Goal: Task Accomplishment & Management: Manage account settings

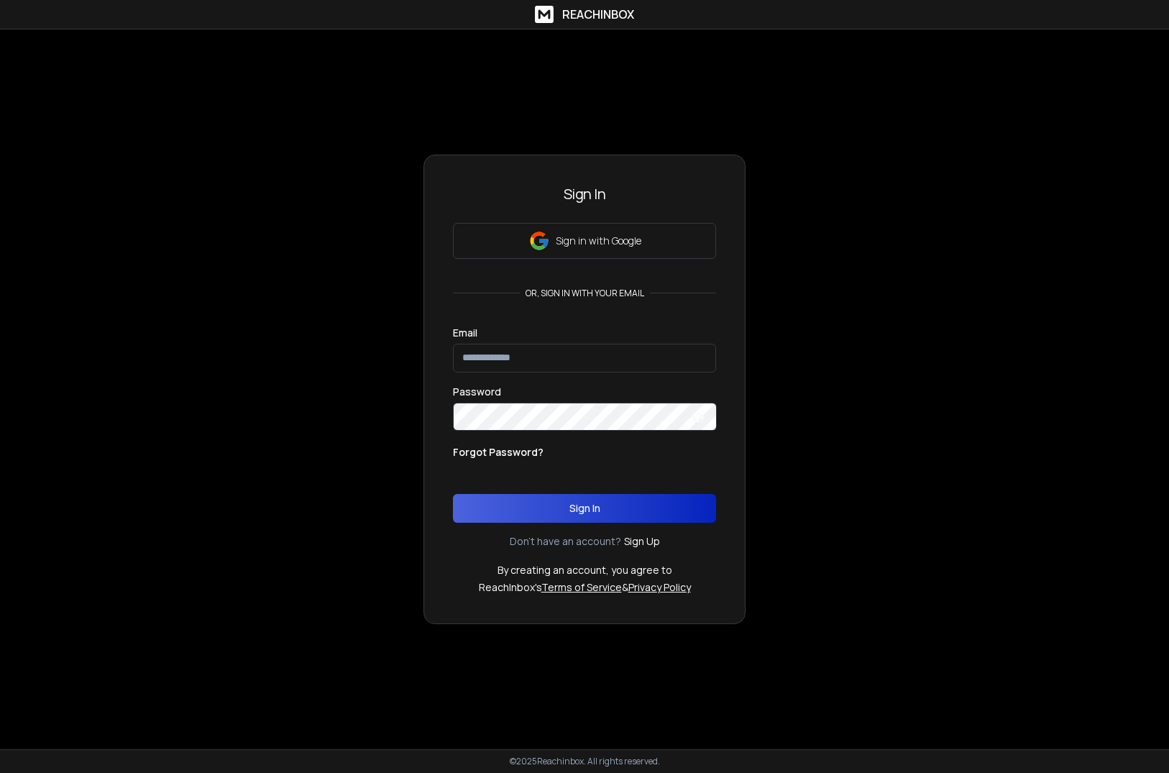
click at [574, 219] on div "Sign In" at bounding box center [584, 203] width 263 height 39
click at [556, 242] on p "Sign in with Google" at bounding box center [599, 241] width 86 height 14
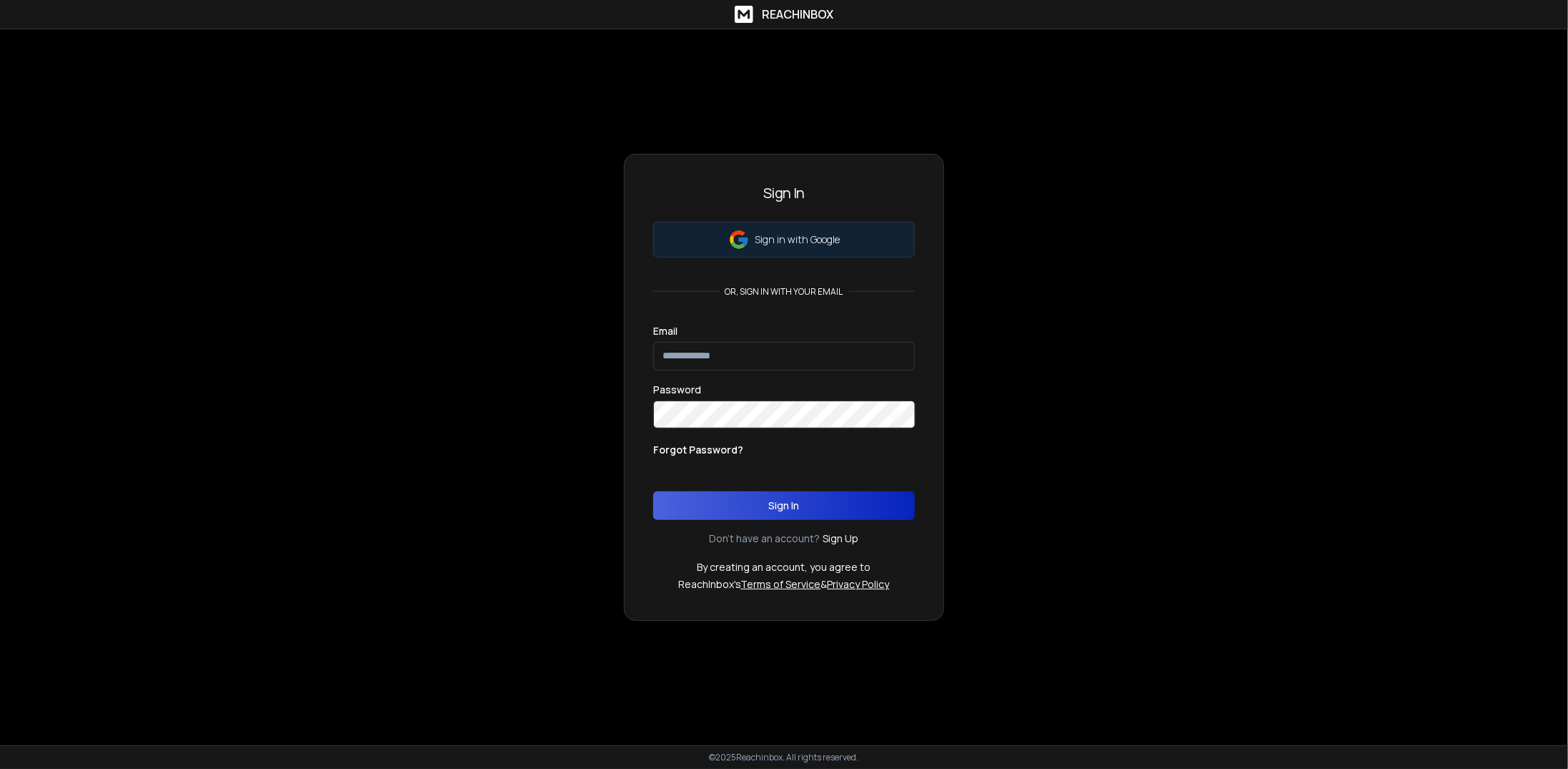
click at [734, 232] on icon at bounding box center [738, 233] width 14 height 7
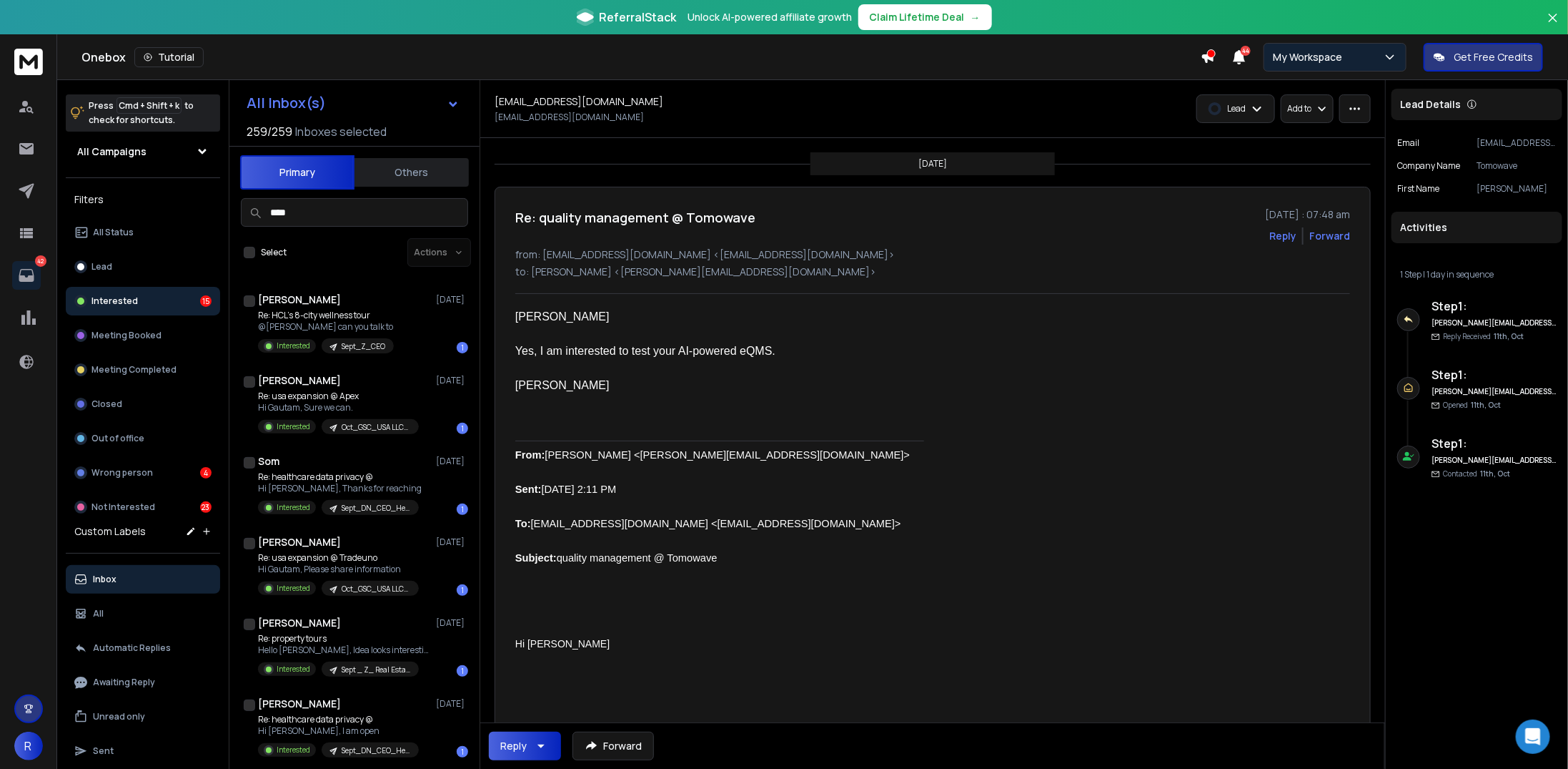
click at [1314, 50] on p "My Workspace" at bounding box center [1309, 57] width 75 height 14
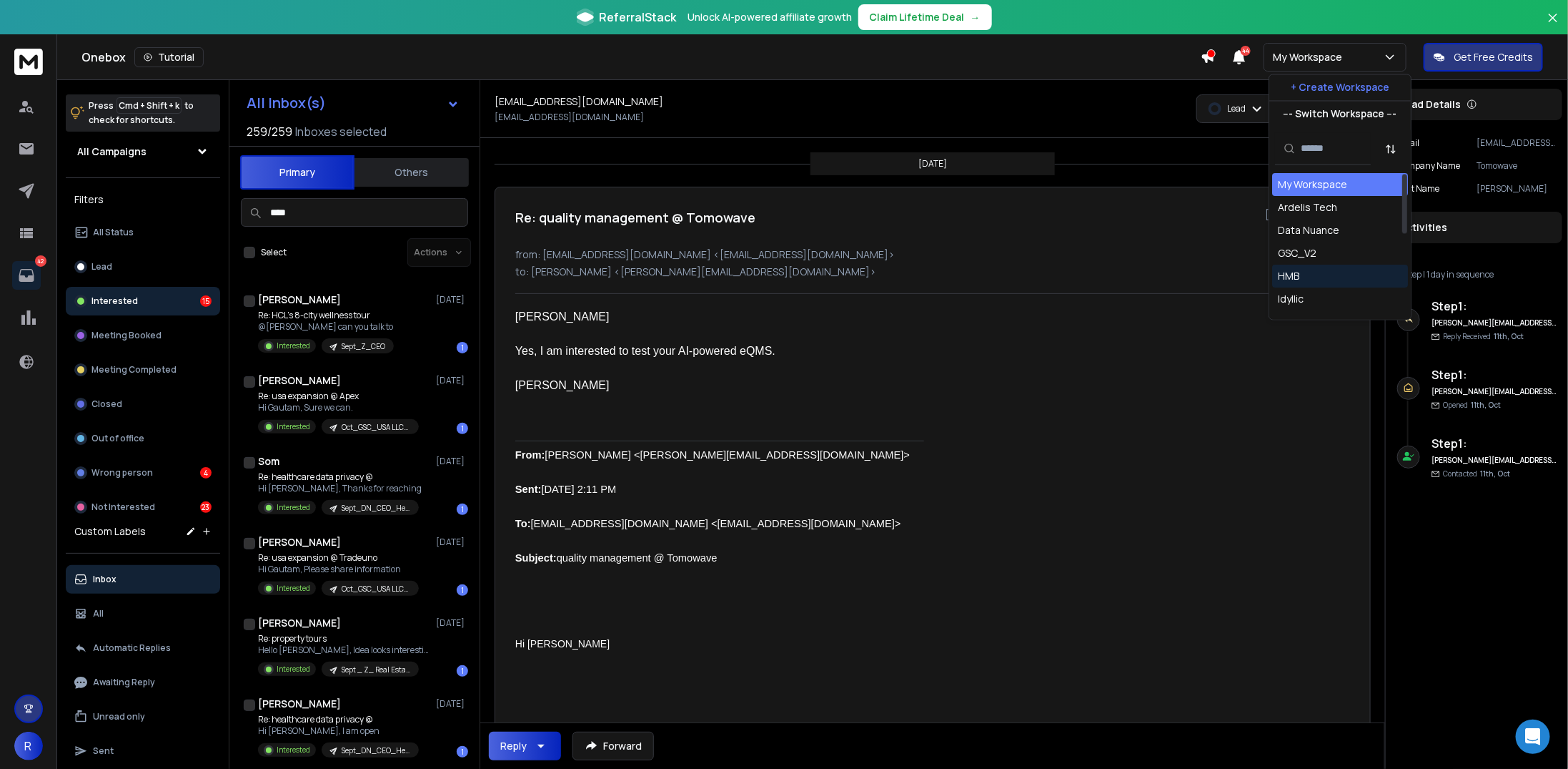
scroll to position [200, 0]
click at [1327, 236] on div "Unifize" at bounding box center [1340, 237] width 136 height 23
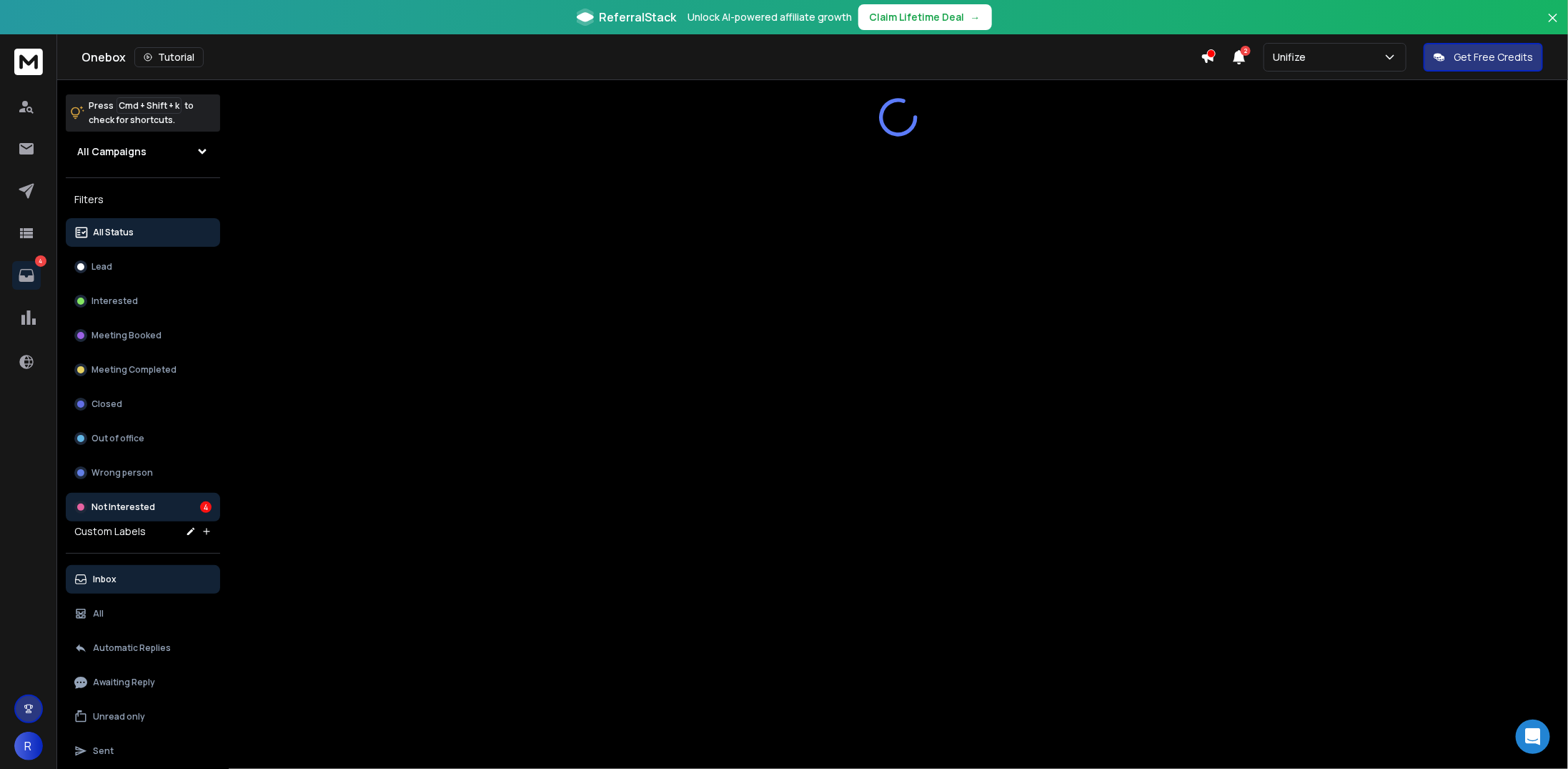
click at [97, 492] on button "Not Interested 4" at bounding box center [142, 506] width 154 height 29
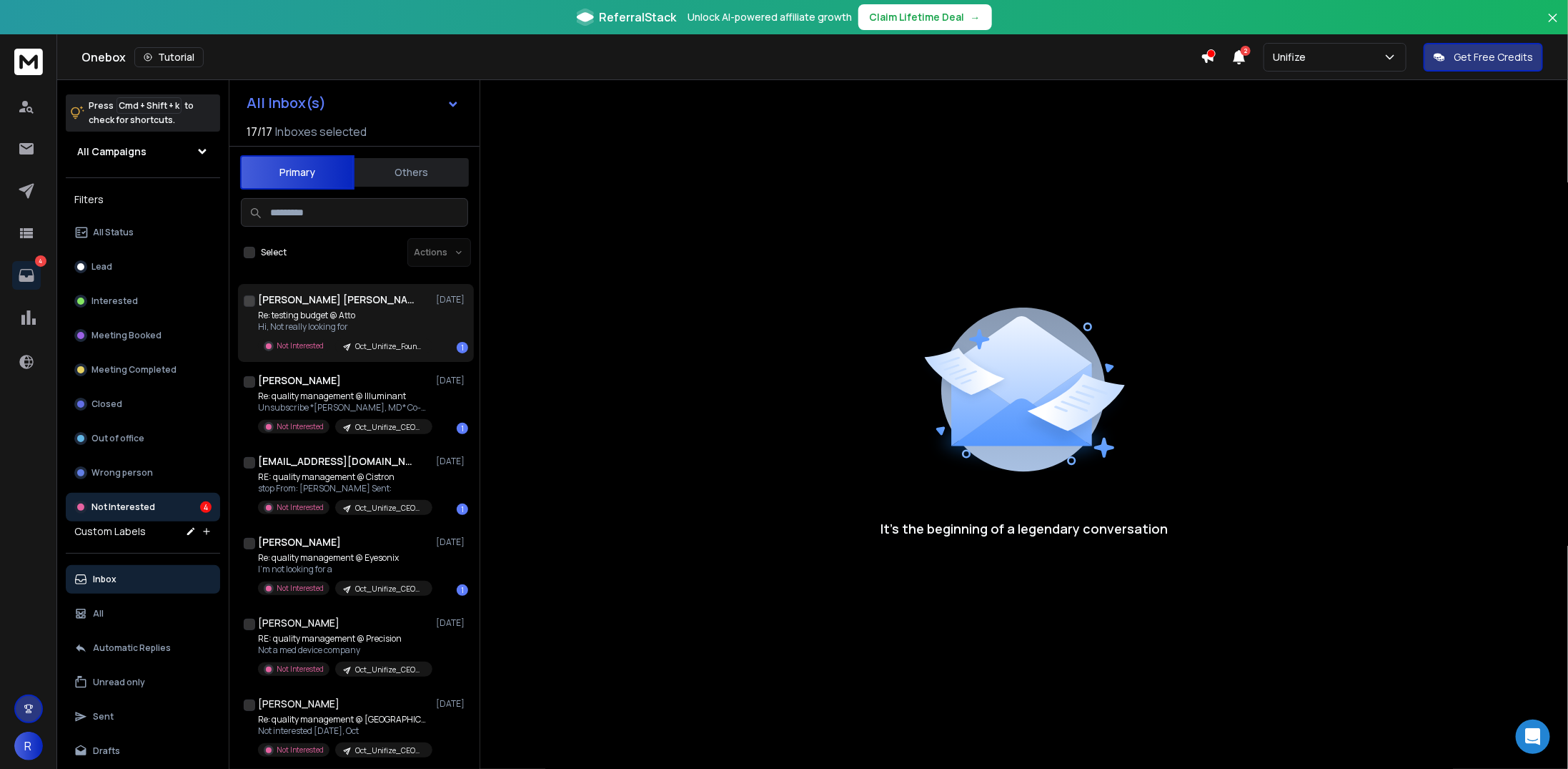
click at [366, 296] on h1 "Sandeep Manohar Naik" at bounding box center [337, 299] width 157 height 14
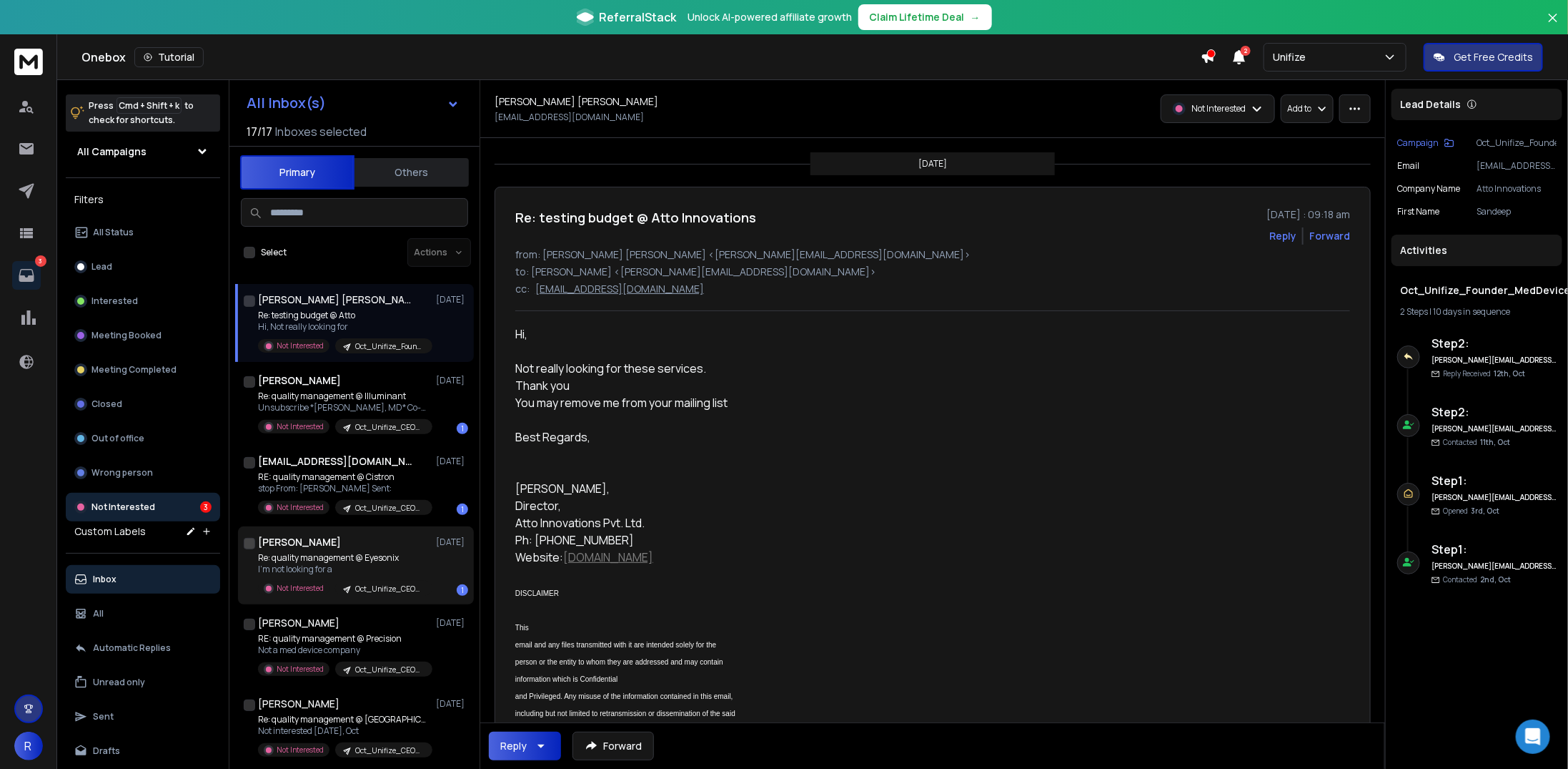
click at [385, 558] on p "Re: quality management @ Eyesonix" at bounding box center [344, 558] width 172 height 12
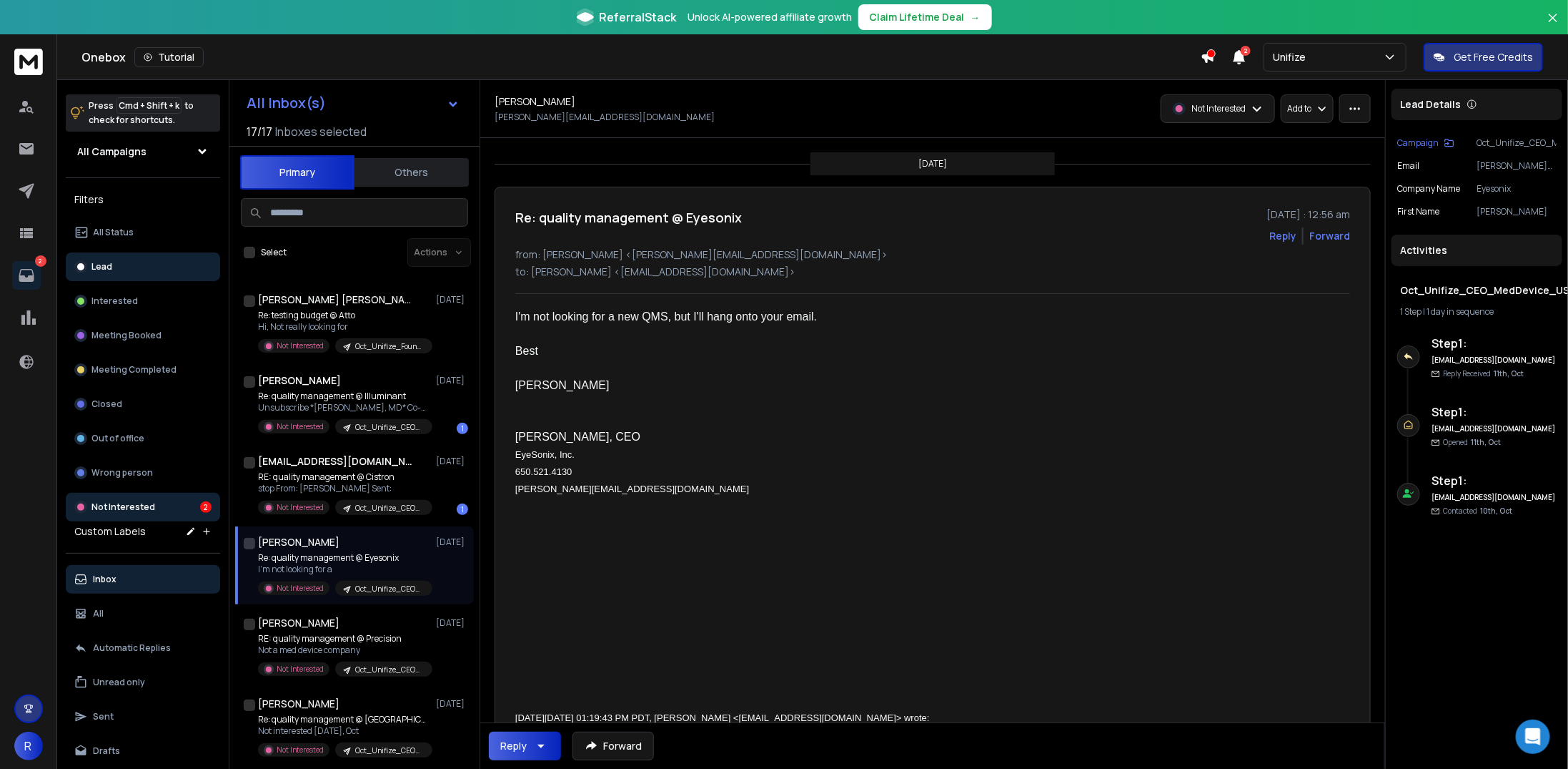
click at [103, 264] on p "Lead" at bounding box center [101, 267] width 21 height 12
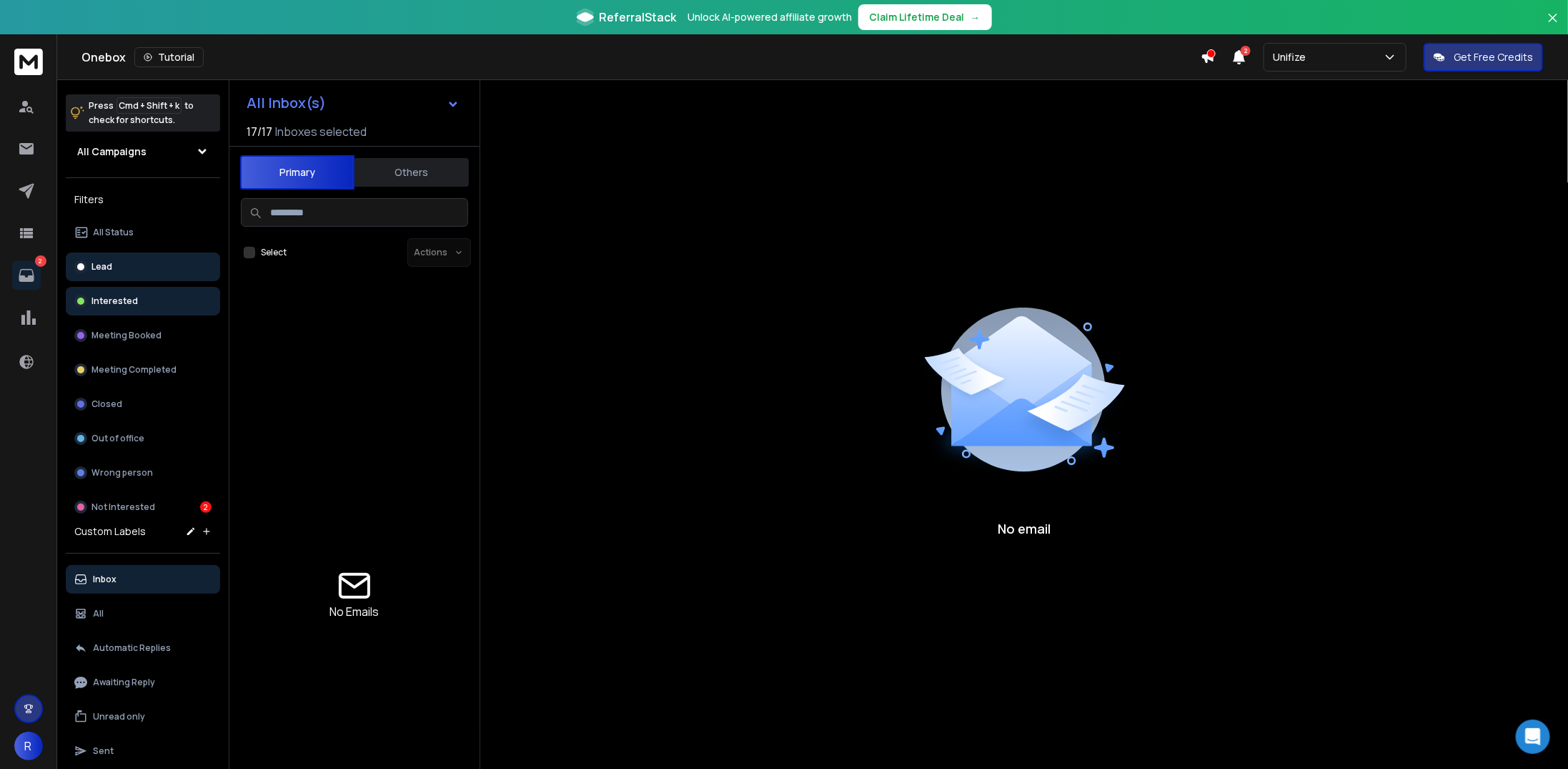
click at [111, 288] on button "Interested" at bounding box center [142, 300] width 154 height 29
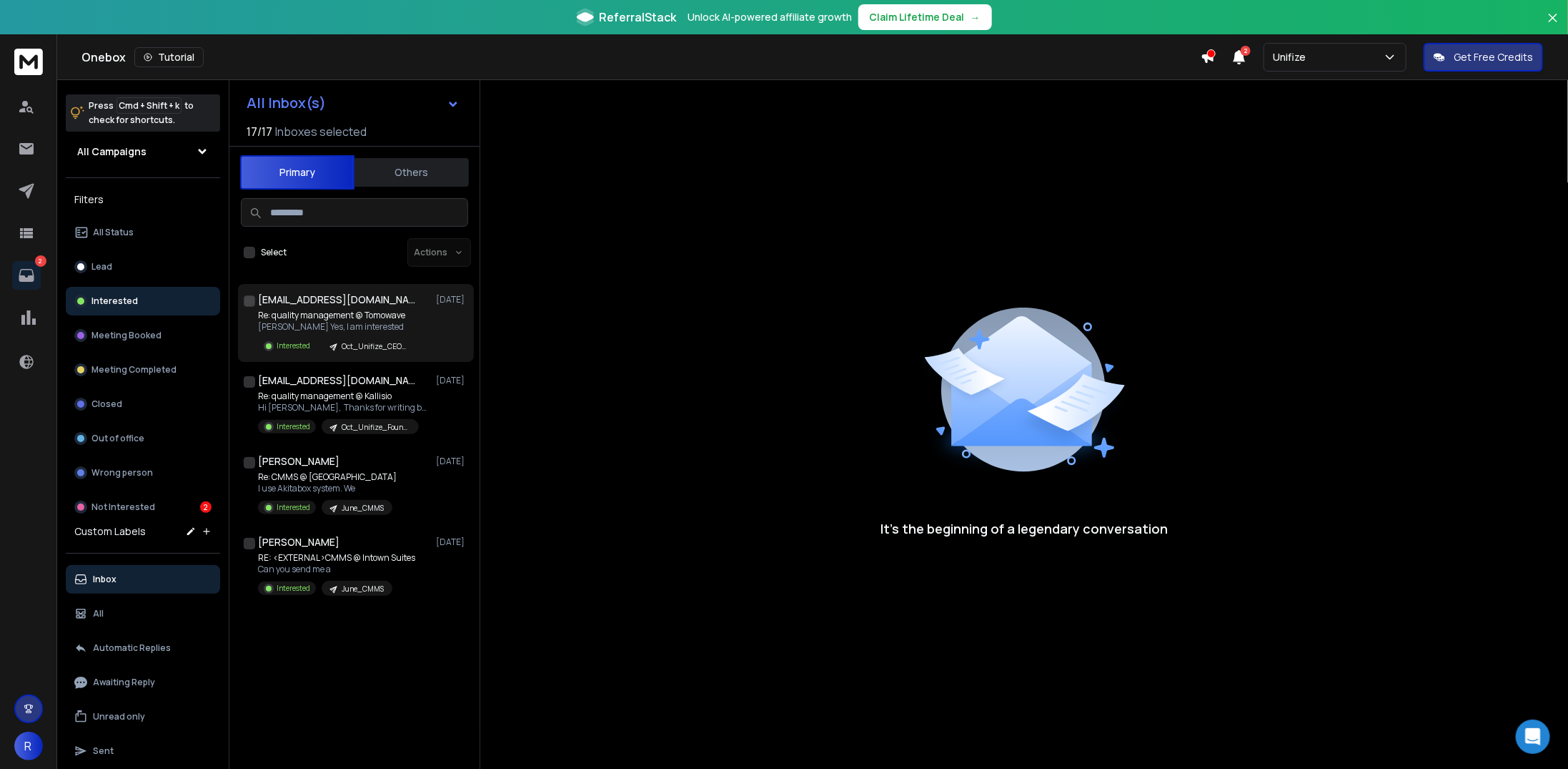
click at [396, 310] on p "Re: quality management @ Tomowave" at bounding box center [339, 315] width 161 height 12
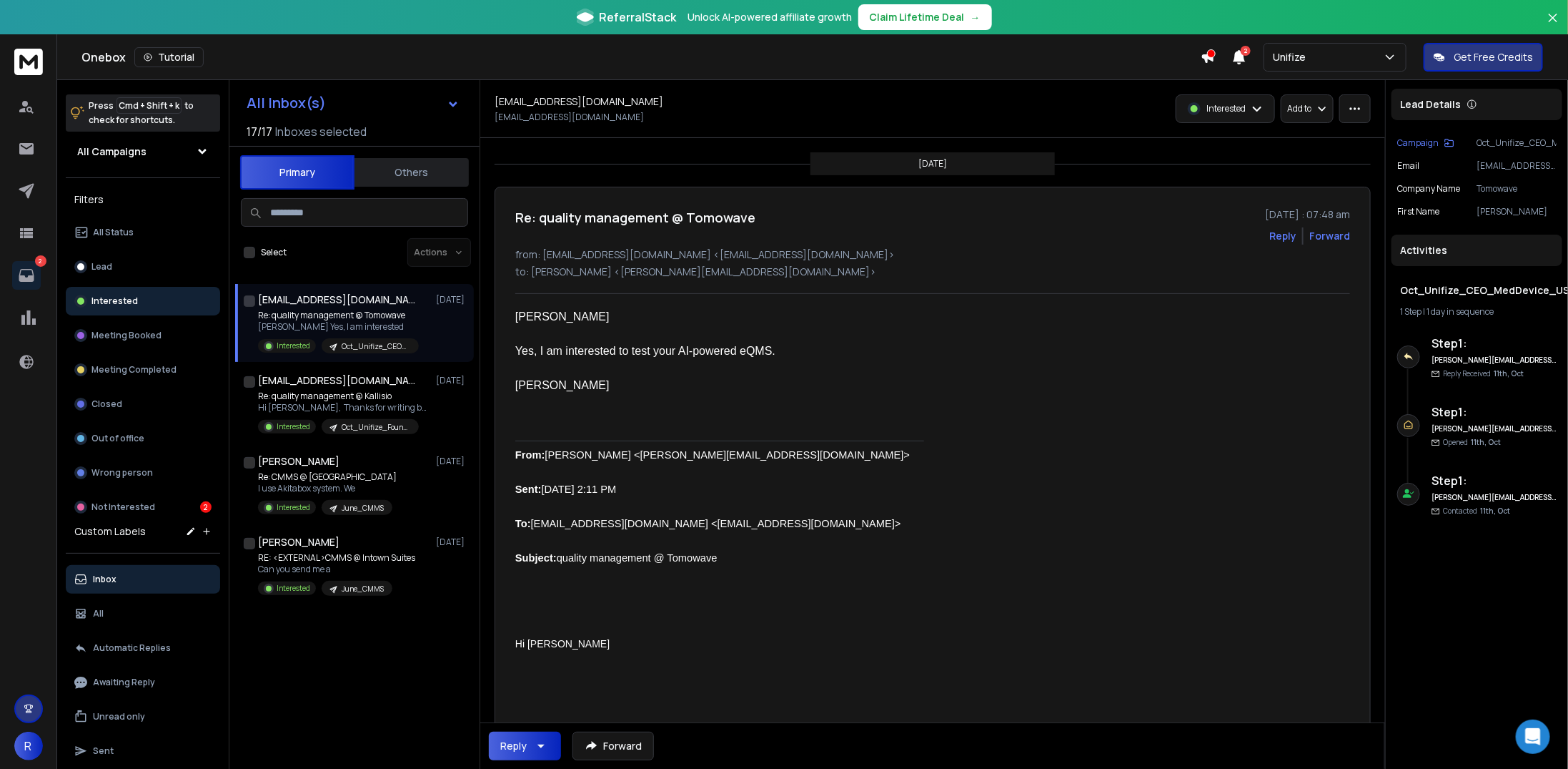
click at [735, 256] on p "from: ao@tomowave.com <ao@tomowave.com>" at bounding box center [933, 255] width 835 height 14
drag, startPoint x: 735, startPoint y: 256, endPoint x: 637, endPoint y: 255, distance: 98.0
click at [637, 255] on p "from: ao@tomowave.com <ao@tomowave.com>" at bounding box center [933, 255] width 835 height 14
copy p "ao@tomowave.com>"
